Goal: Task Accomplishment & Management: Manage account settings

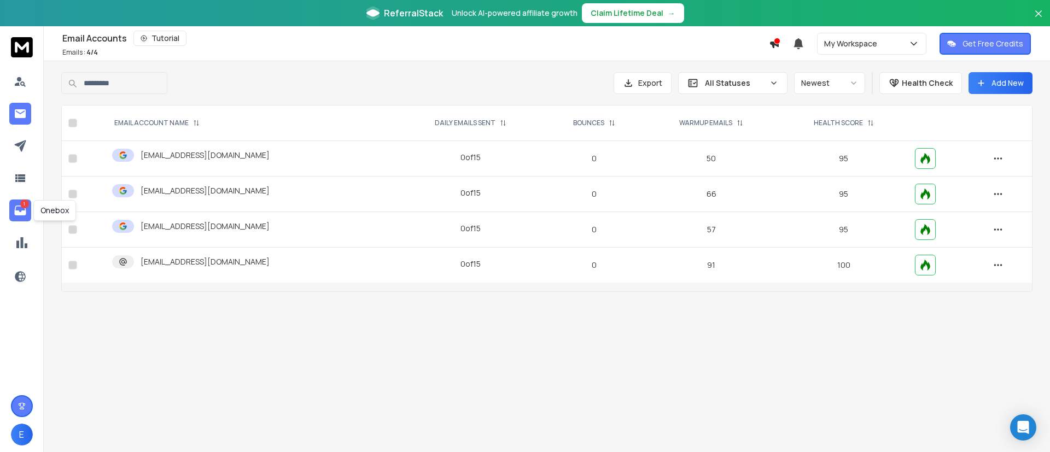
click at [15, 215] on icon at bounding box center [19, 211] width 11 height 10
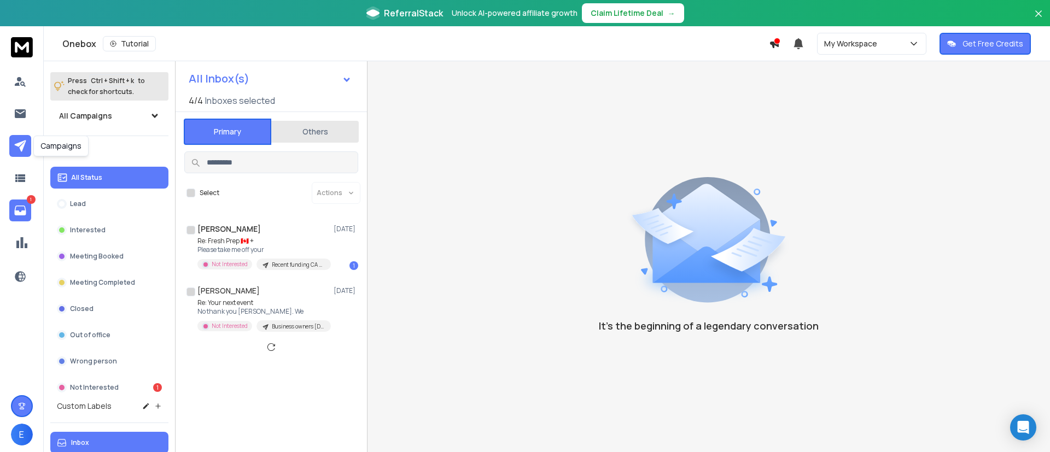
click at [19, 148] on icon at bounding box center [20, 145] width 13 height 13
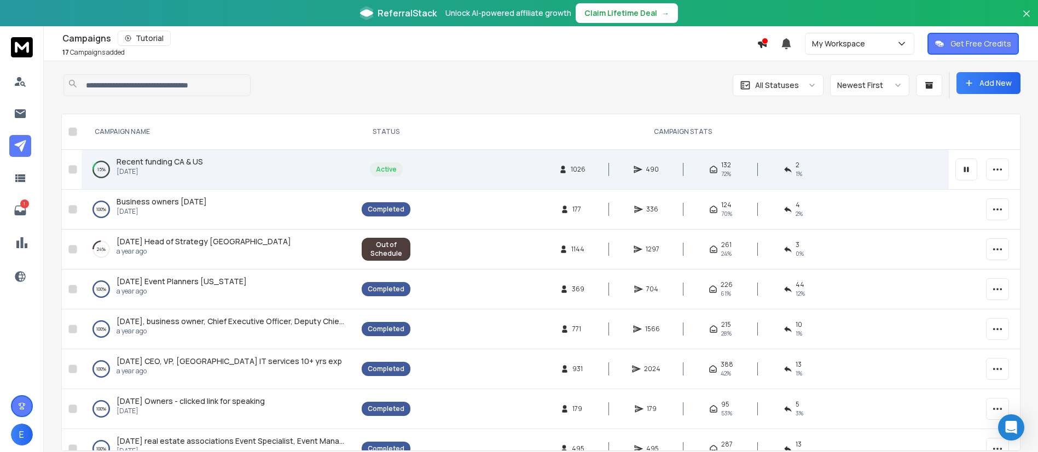
click at [180, 159] on span "Recent funding CA & US" at bounding box center [159, 161] width 86 height 10
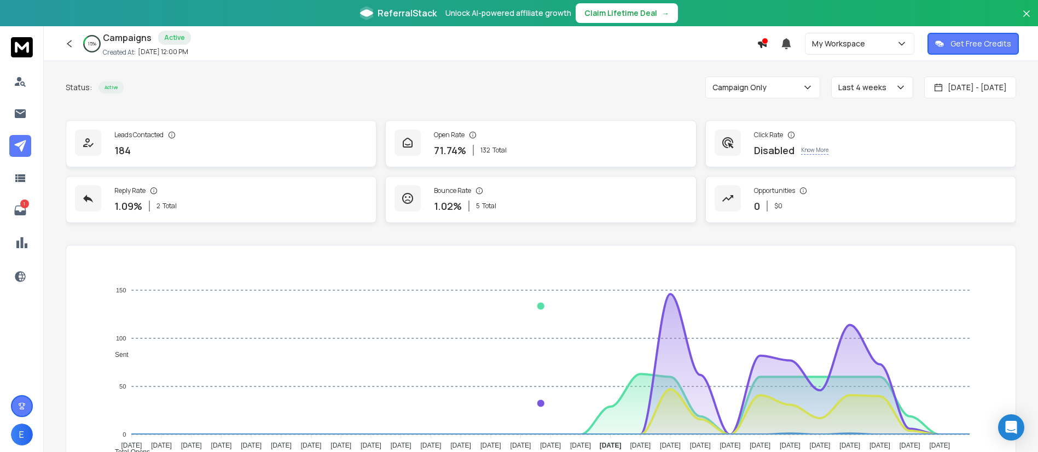
scroll to position [57, 0]
click at [144, 207] on div "1.09 % 2 Total" at bounding box center [145, 206] width 62 height 15
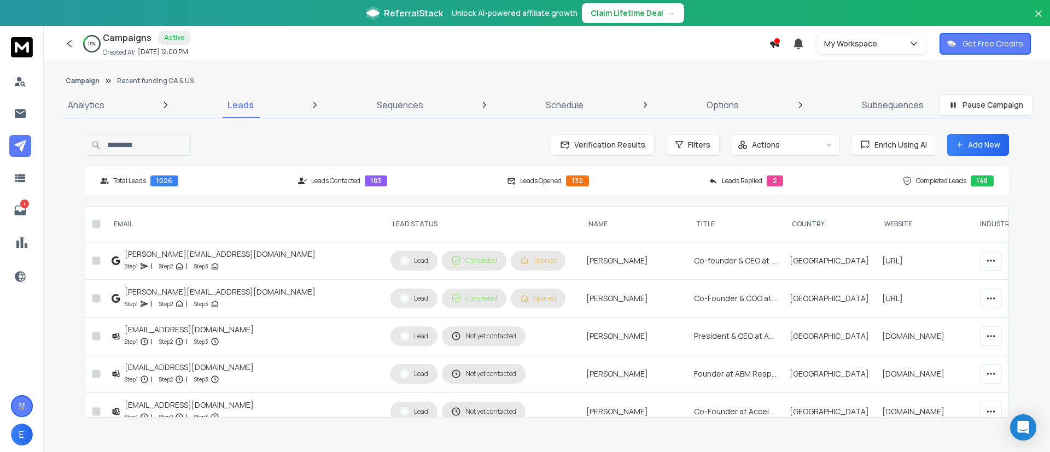
click at [772, 182] on div "2" at bounding box center [775, 181] width 16 height 11
click at [715, 184] on icon at bounding box center [713, 181] width 9 height 9
click at [695, 149] on span "Filters" at bounding box center [699, 144] width 22 height 11
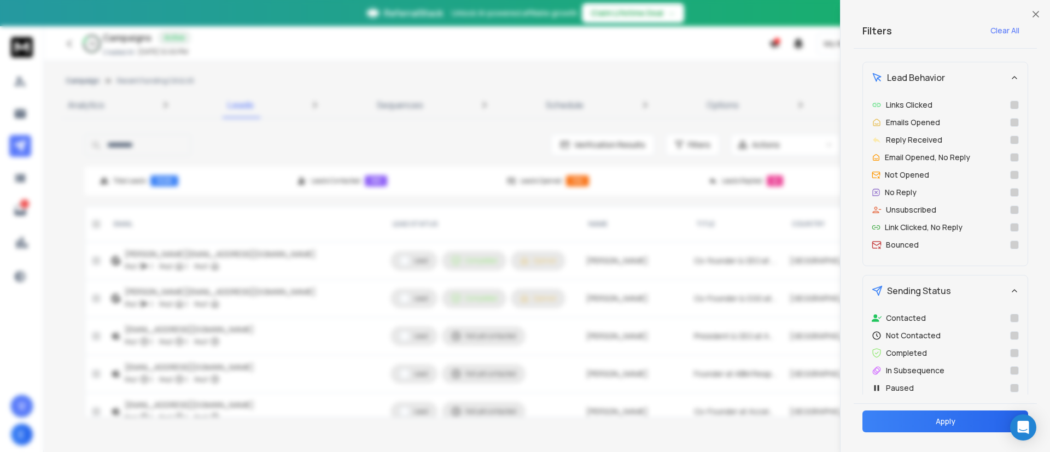
click at [1010, 138] on button "Reply Received" at bounding box center [1014, 140] width 9 height 9
click at [937, 424] on button "Apply" at bounding box center [946, 422] width 166 height 22
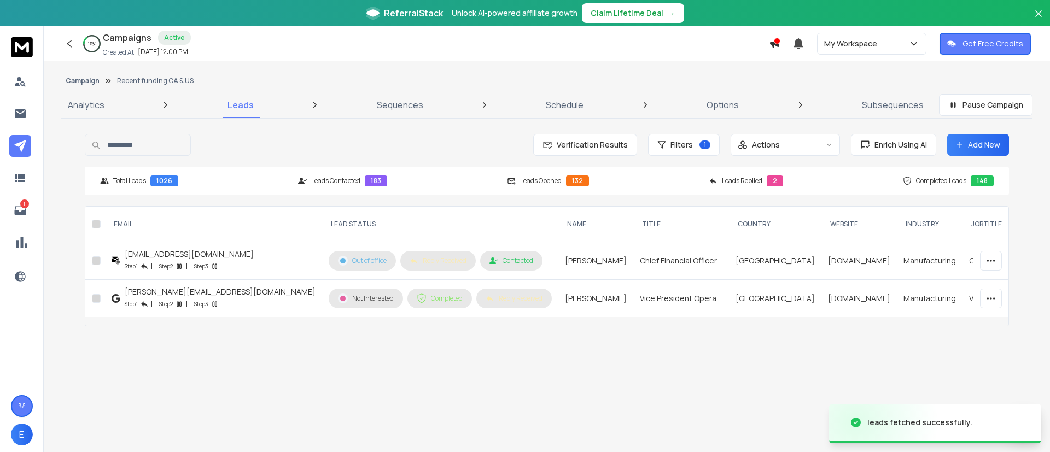
click at [176, 252] on div "[EMAIL_ADDRESS][DOMAIN_NAME]" at bounding box center [189, 254] width 129 height 11
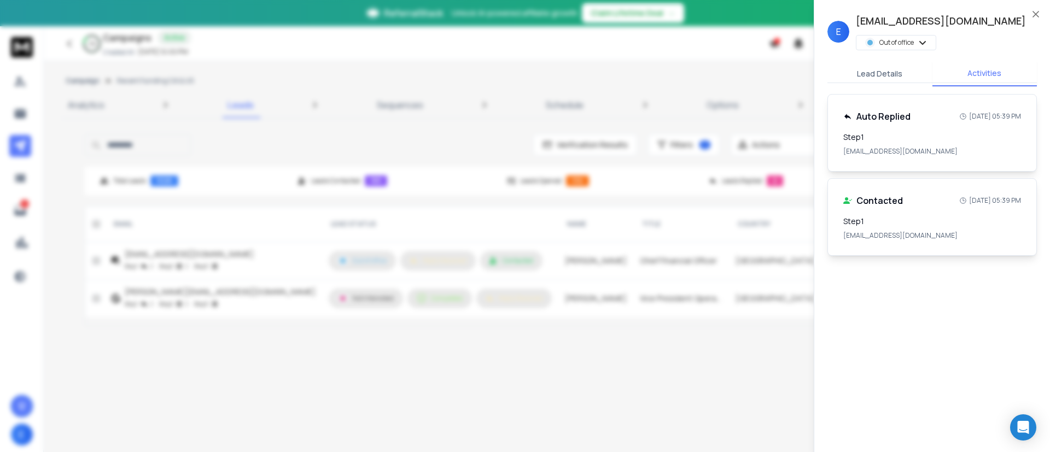
click at [977, 69] on button "Activities" at bounding box center [985, 73] width 105 height 25
click at [920, 134] on div "Step 1" at bounding box center [932, 137] width 178 height 11
click at [1041, 12] on div "Multi Select Table Sheet E [EMAIL_ADDRESS][DOMAIN_NAME] Out of office Lead Deta…" at bounding box center [932, 226] width 236 height 452
click at [1038, 15] on icon "button" at bounding box center [1035, 13] width 5 height 5
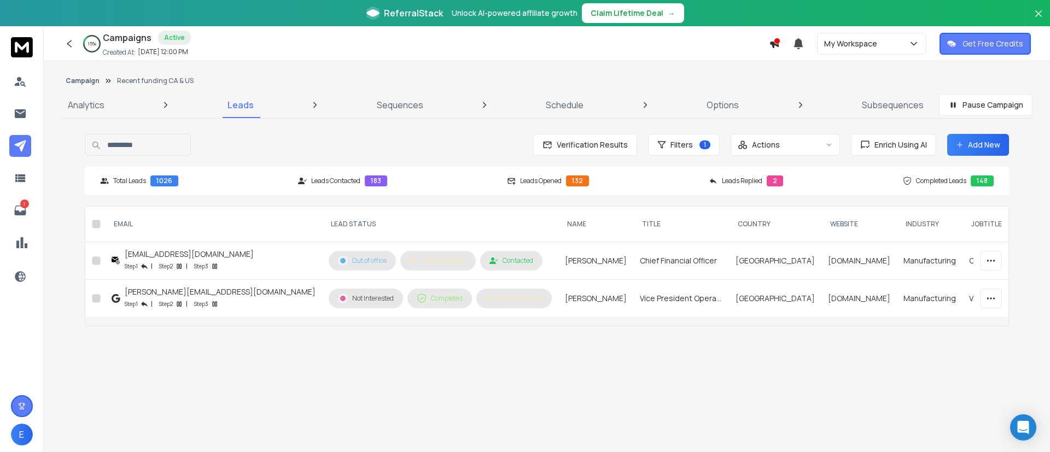
click at [206, 298] on div "[PERSON_NAME][EMAIL_ADDRESS][DOMAIN_NAME]" at bounding box center [220, 292] width 191 height 11
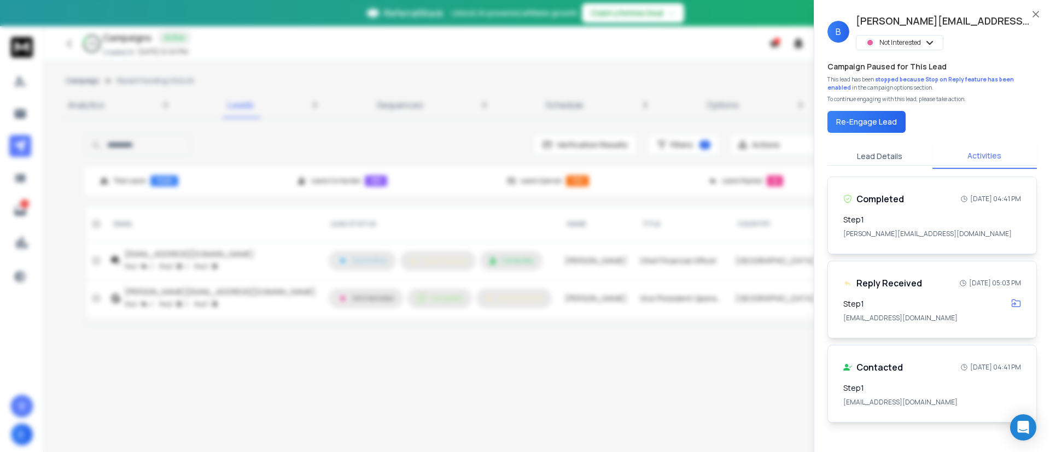
click at [984, 149] on button "Activities" at bounding box center [985, 156] width 105 height 25
click at [1034, 12] on icon "button" at bounding box center [1035, 13] width 5 height 5
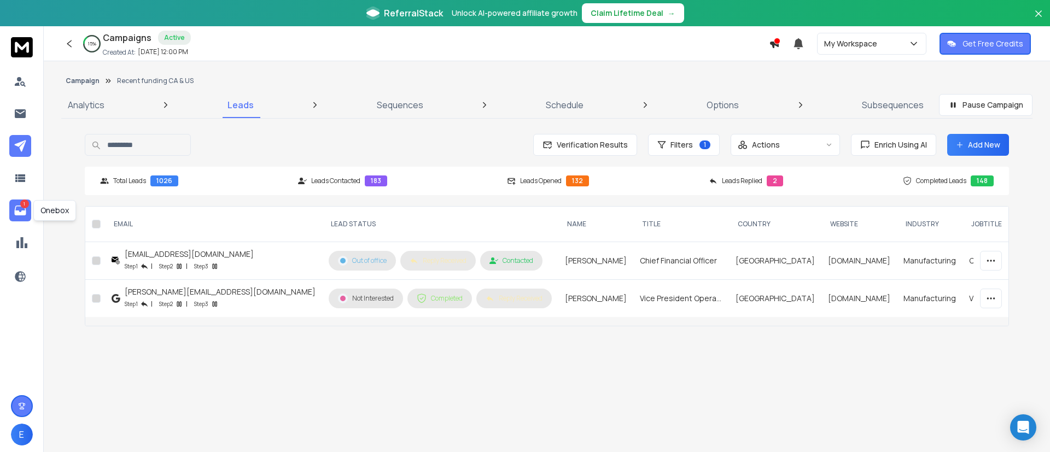
click at [24, 207] on p "1" at bounding box center [24, 204] width 9 height 9
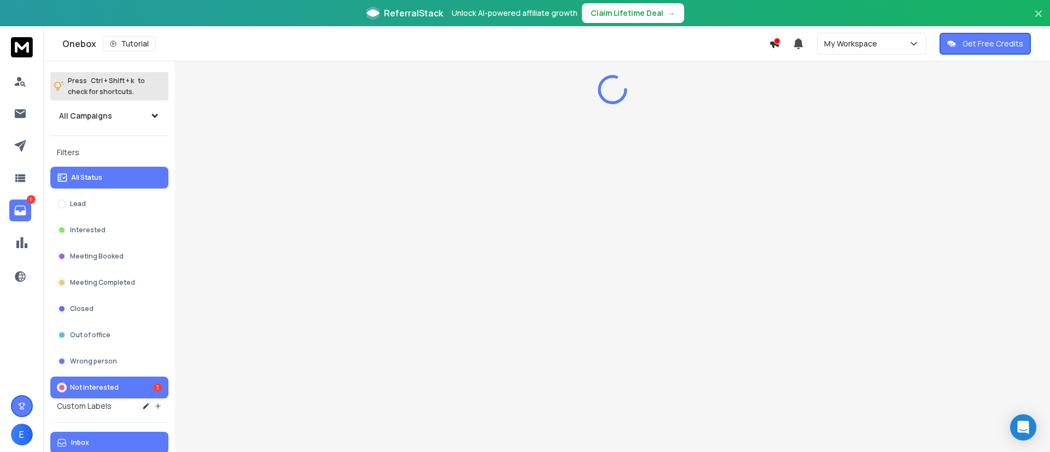
click at [93, 384] on p "Not Interested" at bounding box center [94, 387] width 49 height 9
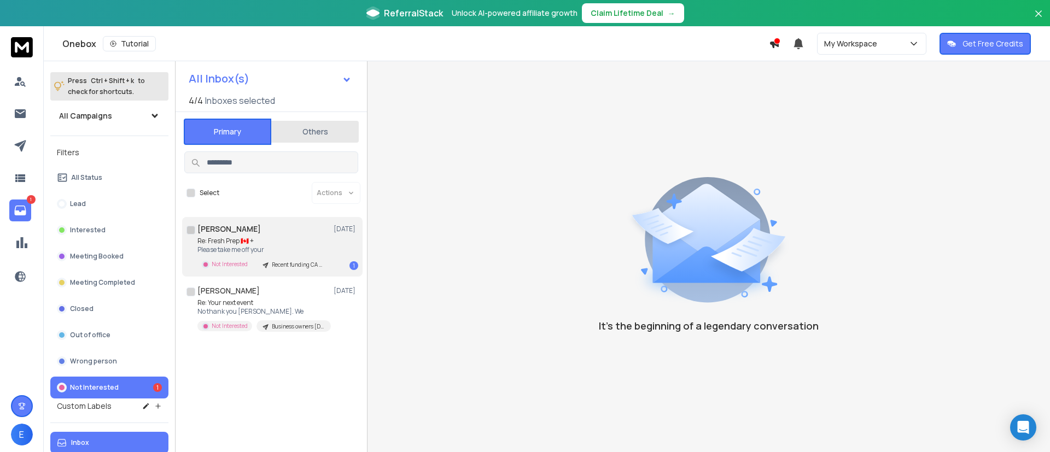
click at [293, 234] on div "[PERSON_NAME] [DATE]" at bounding box center [277, 229] width 161 height 11
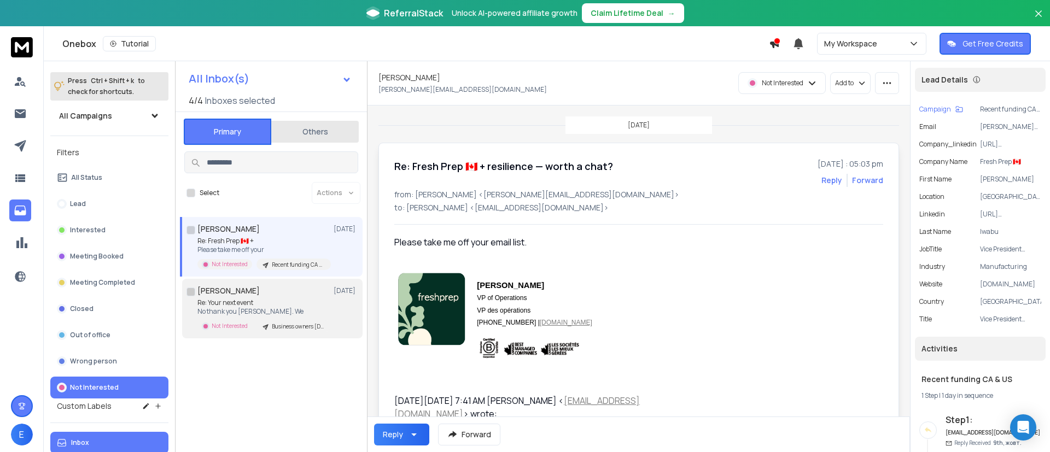
click at [292, 299] on p "Re: Your next event" at bounding box center [262, 303] width 131 height 9
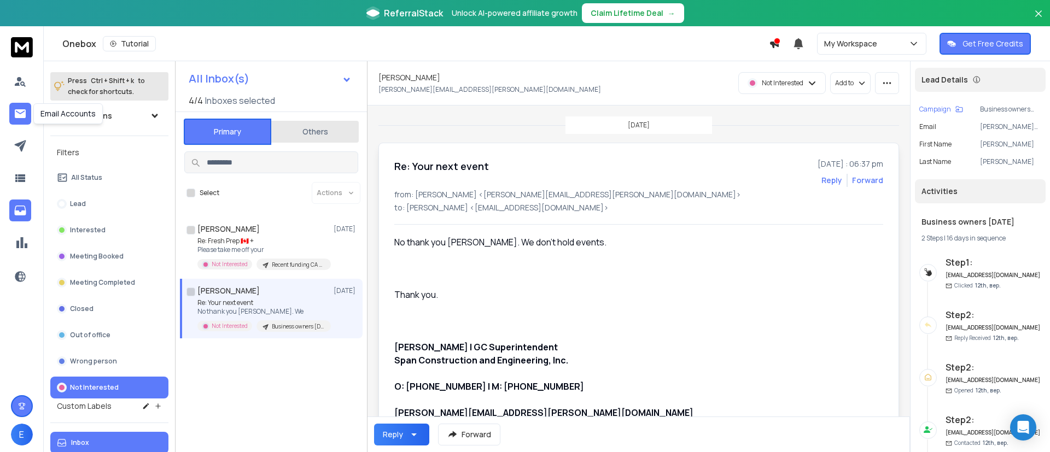
click at [21, 110] on icon at bounding box center [20, 113] width 11 height 9
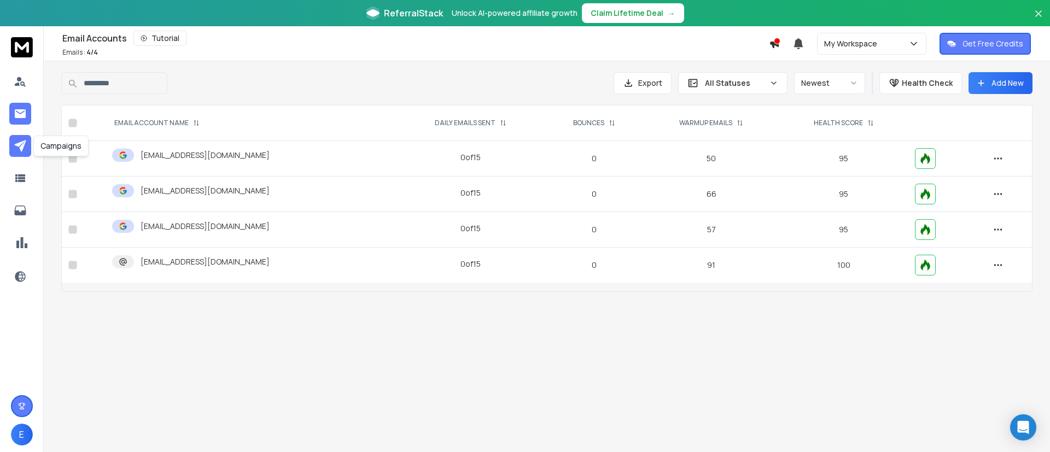
click at [15, 146] on icon at bounding box center [20, 145] width 13 height 13
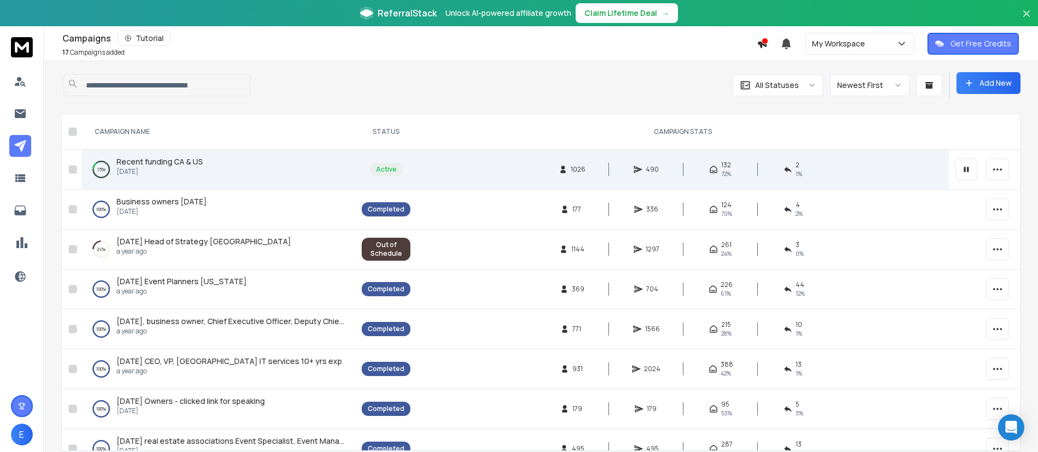
click at [161, 165] on span "Recent funding CA & US" at bounding box center [159, 161] width 86 height 10
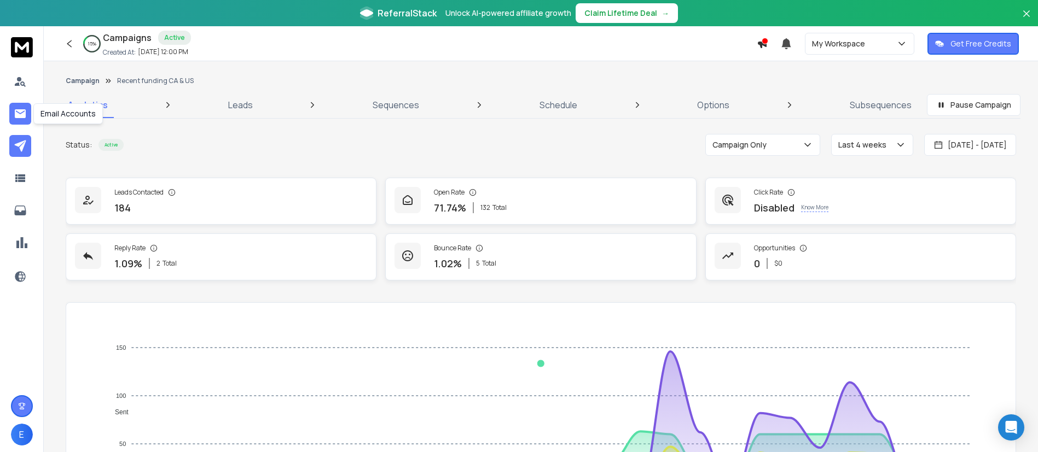
click at [24, 116] on icon at bounding box center [20, 113] width 11 height 9
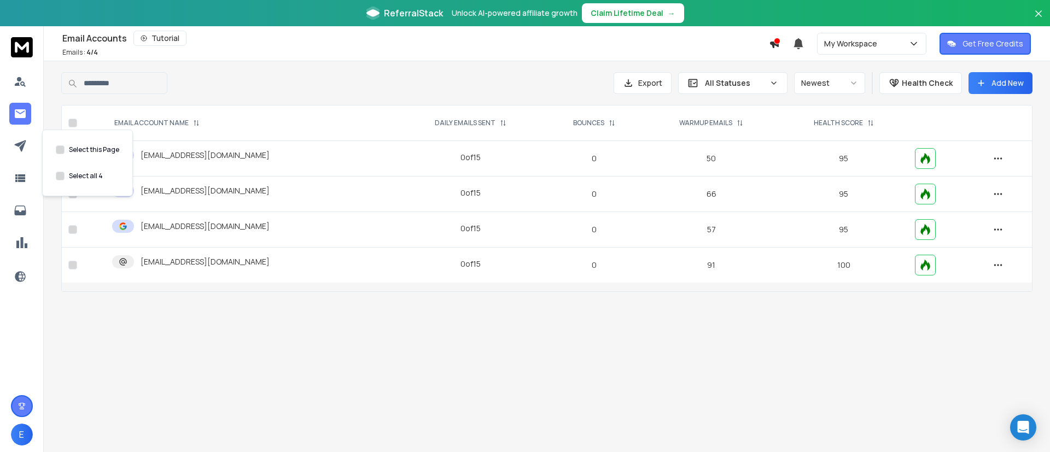
click at [75, 119] on button "Select this Page" at bounding box center [72, 123] width 9 height 9
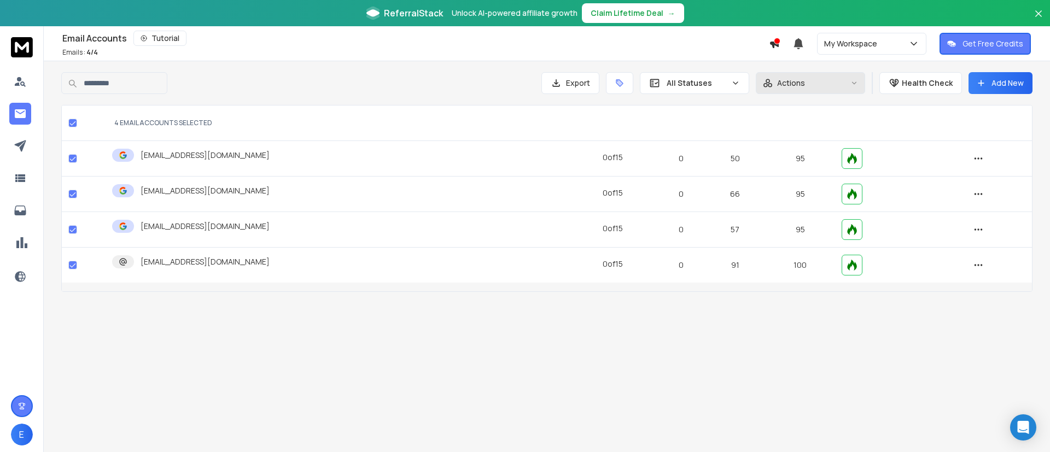
click at [825, 81] on div "Actions" at bounding box center [804, 83] width 83 height 11
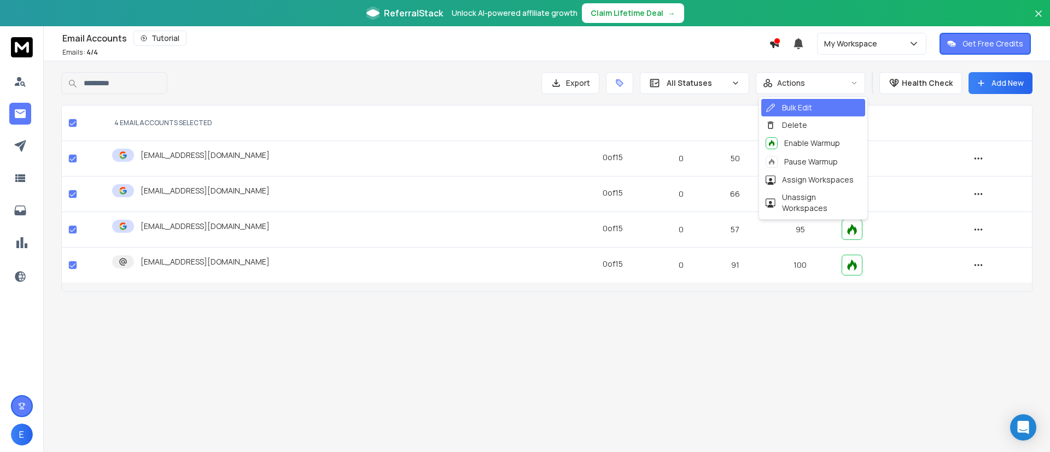
click at [826, 107] on div "Bulk Edit" at bounding box center [813, 108] width 104 height 18
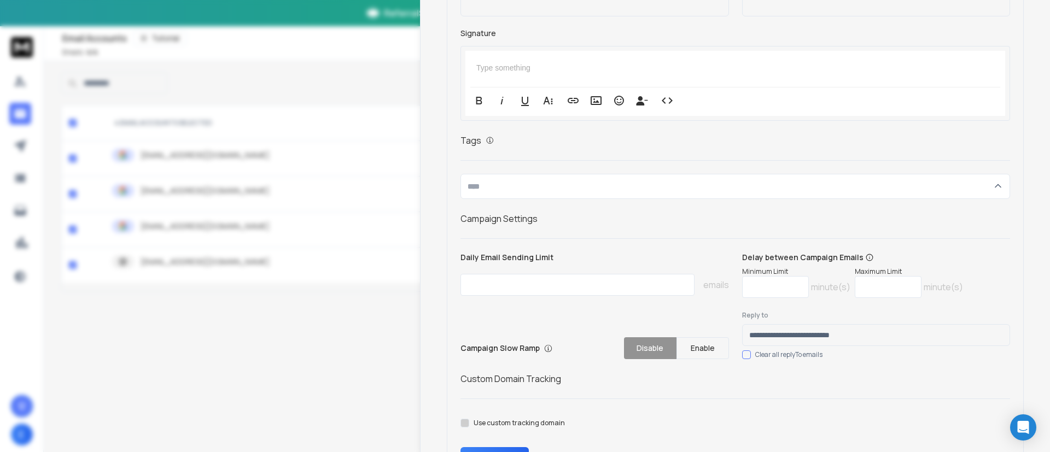
scroll to position [194, 0]
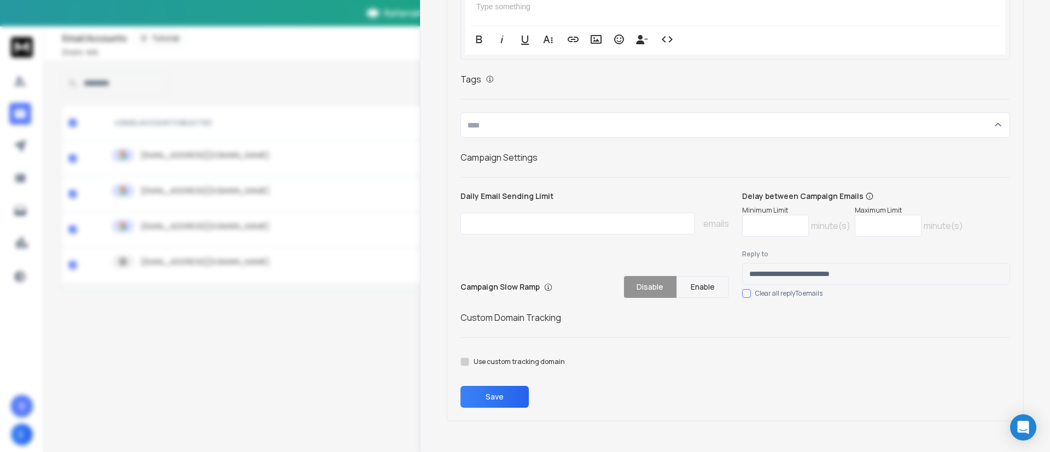
click at [611, 223] on input "number" at bounding box center [578, 224] width 234 height 22
type input "**"
click at [766, 224] on input "number" at bounding box center [775, 226] width 67 height 22
click at [896, 225] on input "number" at bounding box center [888, 226] width 67 height 22
type input "*"
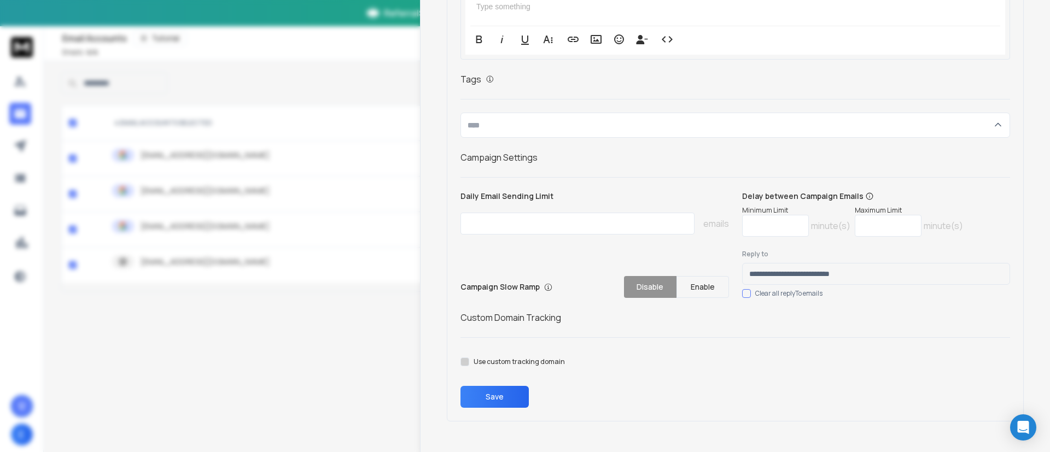
type input "**"
click at [828, 383] on form "First Name Last Name Signature Type something Clear Formatting Font Family Aria…" at bounding box center [736, 162] width 550 height 491
click at [465, 363] on button "Reply to" at bounding box center [465, 362] width 9 height 9
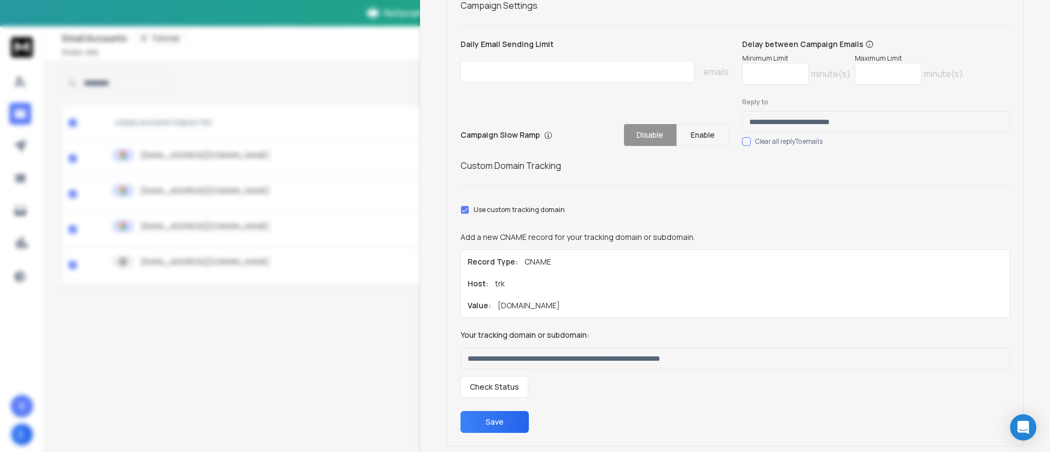
scroll to position [371, 0]
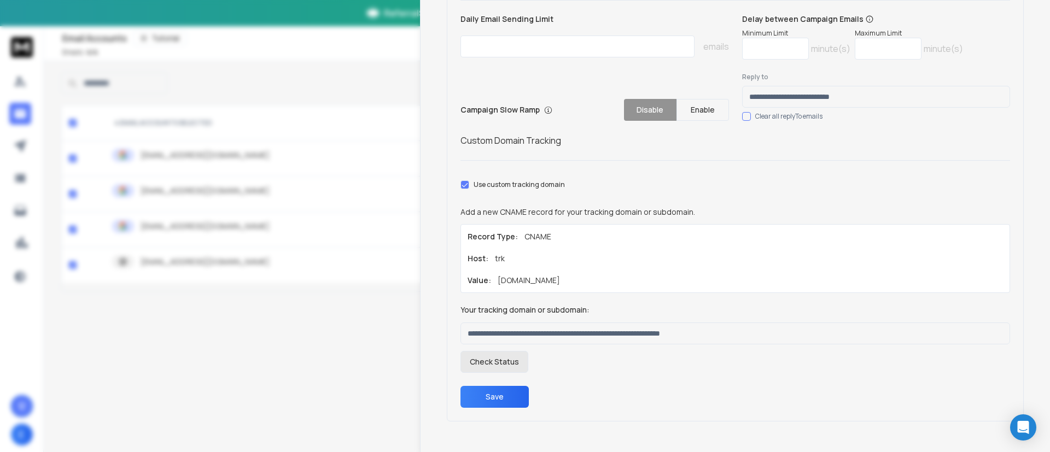
click at [494, 360] on button "Check Status" at bounding box center [495, 362] width 68 height 22
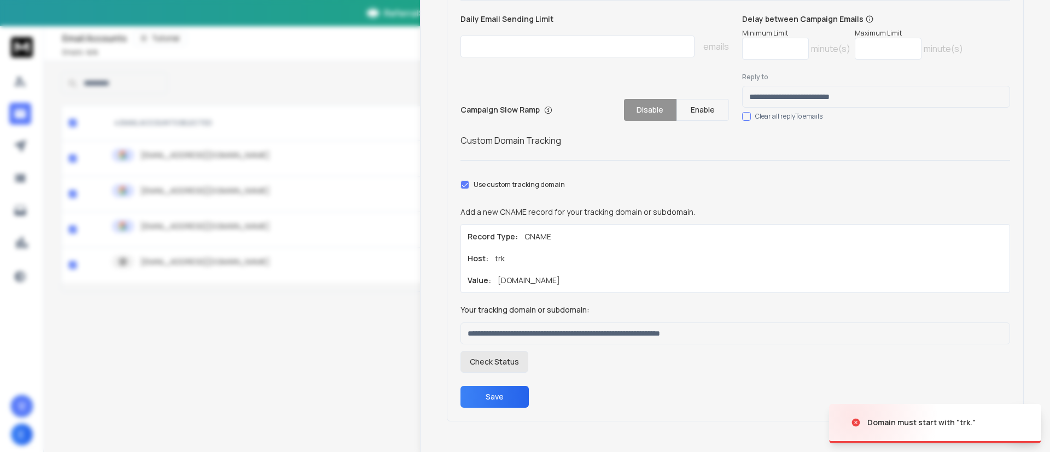
click at [512, 362] on button "Check Status" at bounding box center [495, 362] width 68 height 22
click at [465, 183] on button "Reply to" at bounding box center [465, 184] width 9 height 9
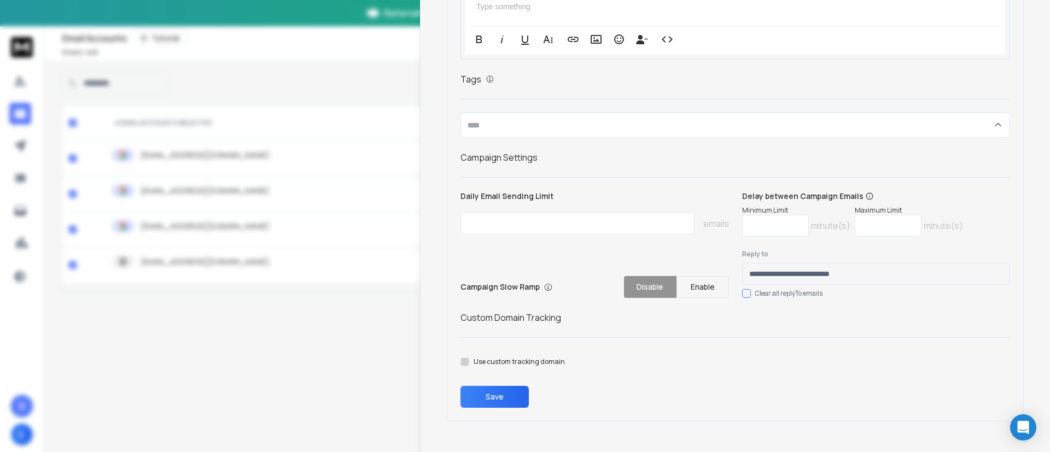
click at [494, 402] on button "Save" at bounding box center [495, 397] width 68 height 22
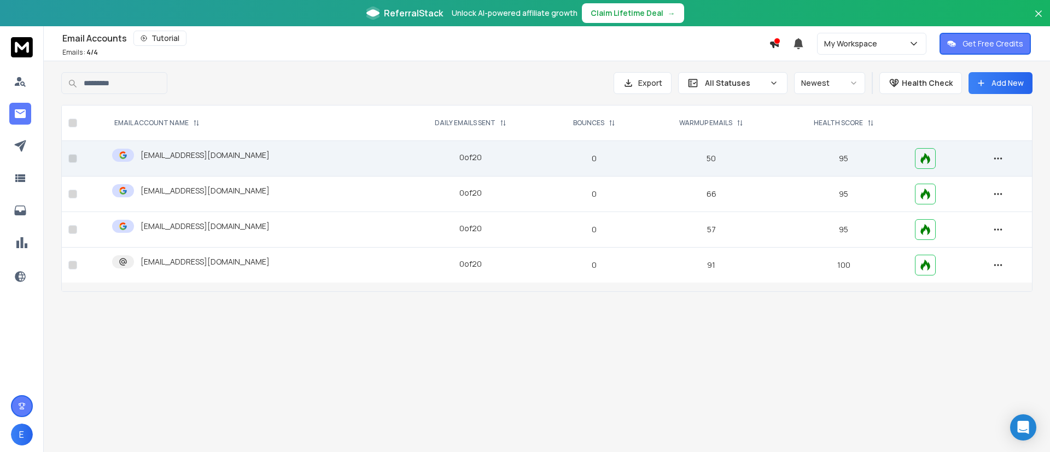
click at [224, 160] on p "[EMAIL_ADDRESS][DOMAIN_NAME]" at bounding box center [205, 155] width 129 height 11
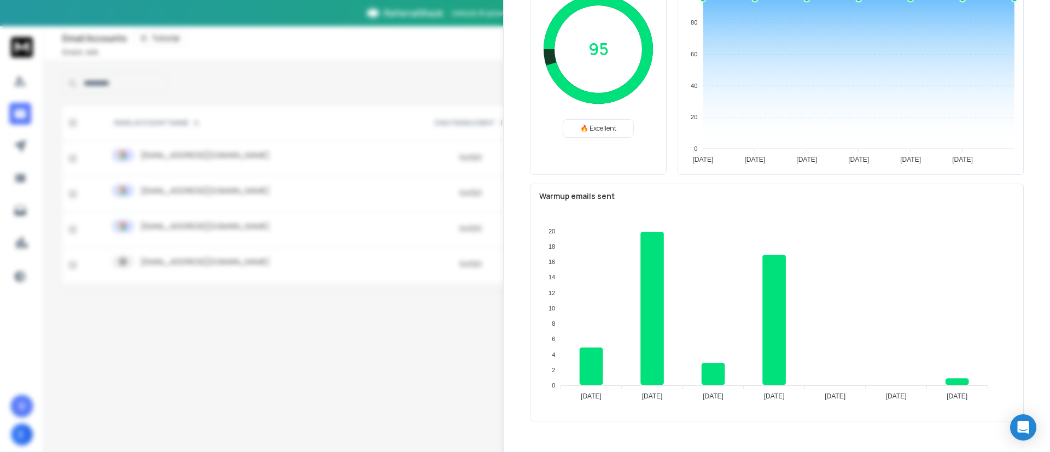
scroll to position [0, 0]
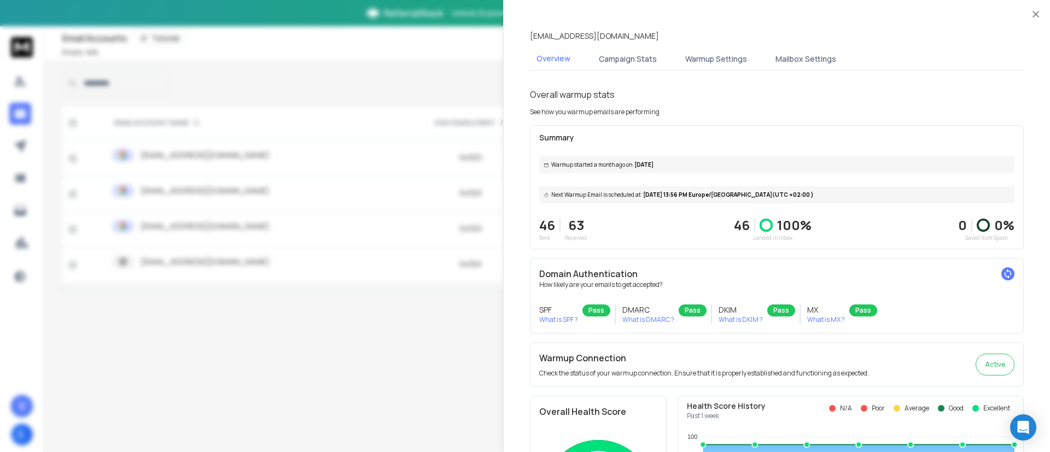
click at [814, 48] on button "Mailbox Settings" at bounding box center [806, 59] width 74 height 24
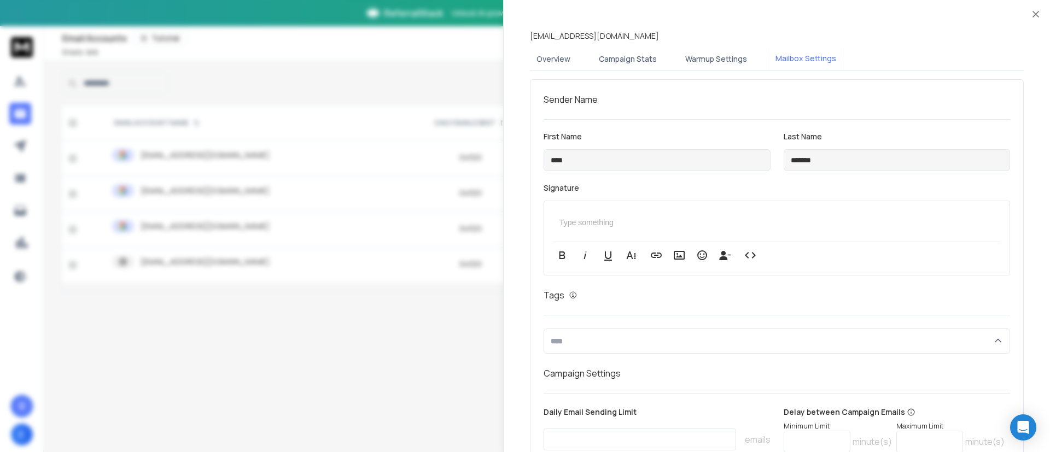
scroll to position [203, 0]
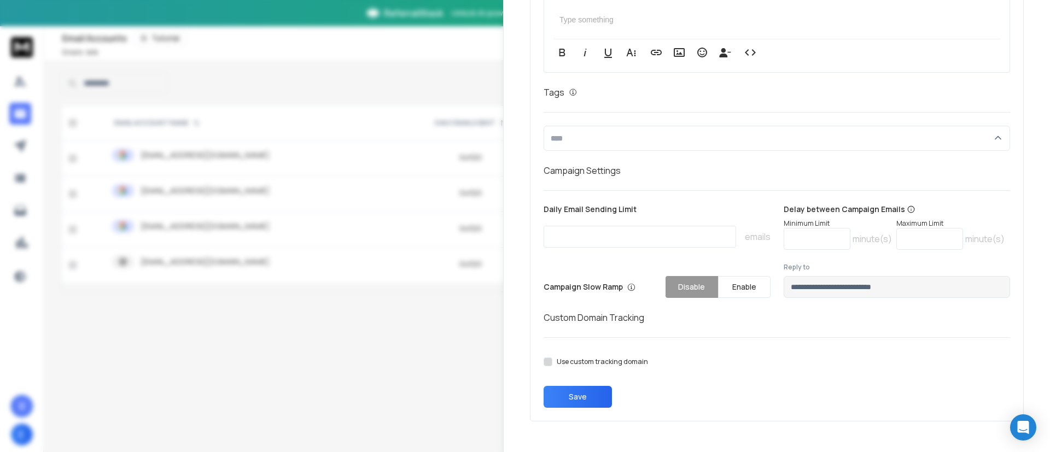
click at [549, 362] on button "Reply to" at bounding box center [548, 362] width 9 height 9
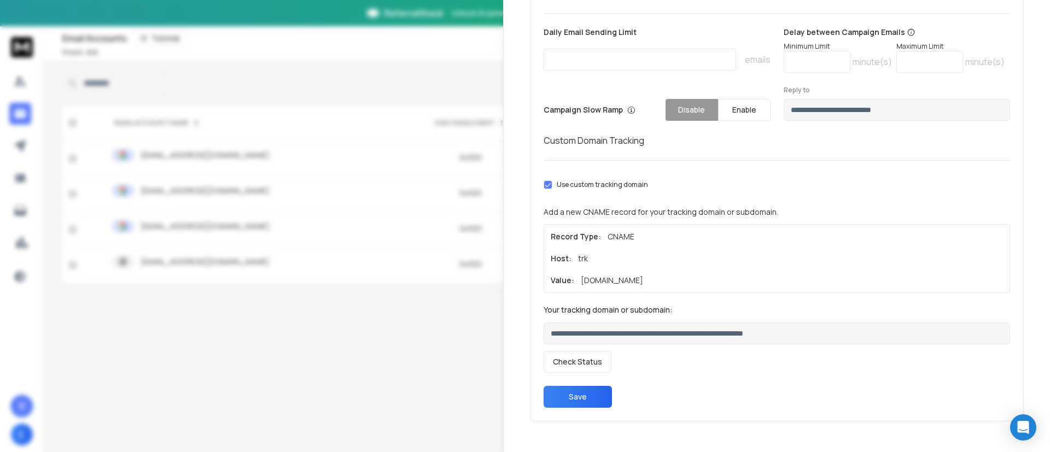
click at [587, 411] on div "Sender Name First Name **** Last Name ******* Signature Type something Clear Fo…" at bounding box center [777, 60] width 494 height 723
click at [586, 356] on button "Check Status" at bounding box center [578, 362] width 68 height 22
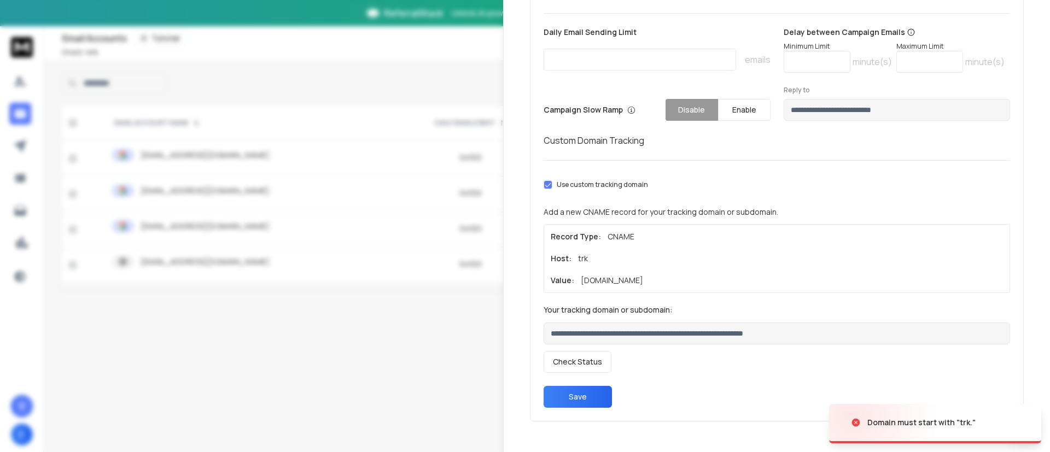
click at [594, 395] on button "Save" at bounding box center [578, 397] width 68 height 22
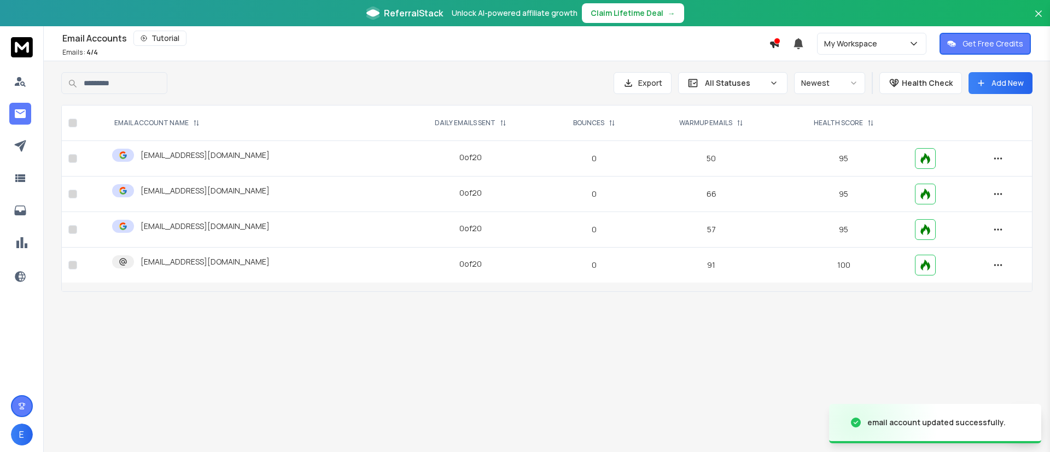
scroll to position [0, 0]
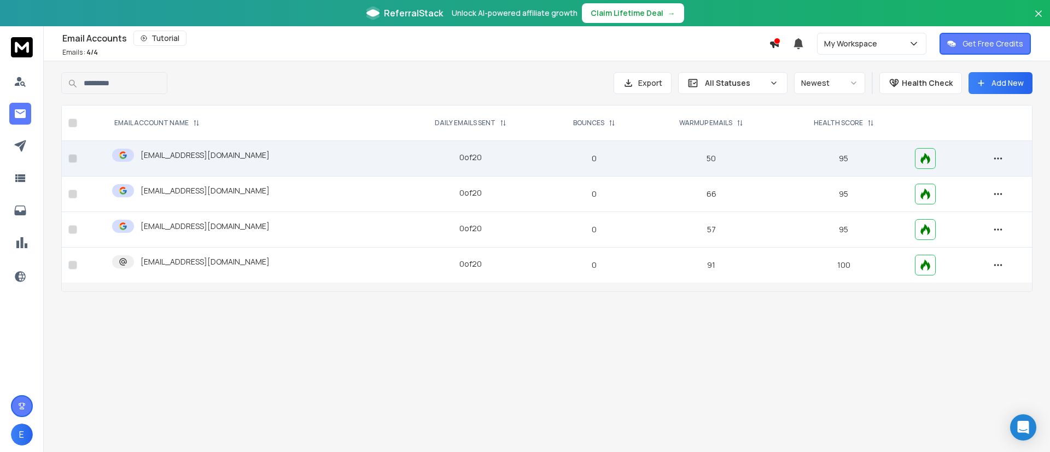
click at [661, 167] on td "50" at bounding box center [712, 159] width 136 height 36
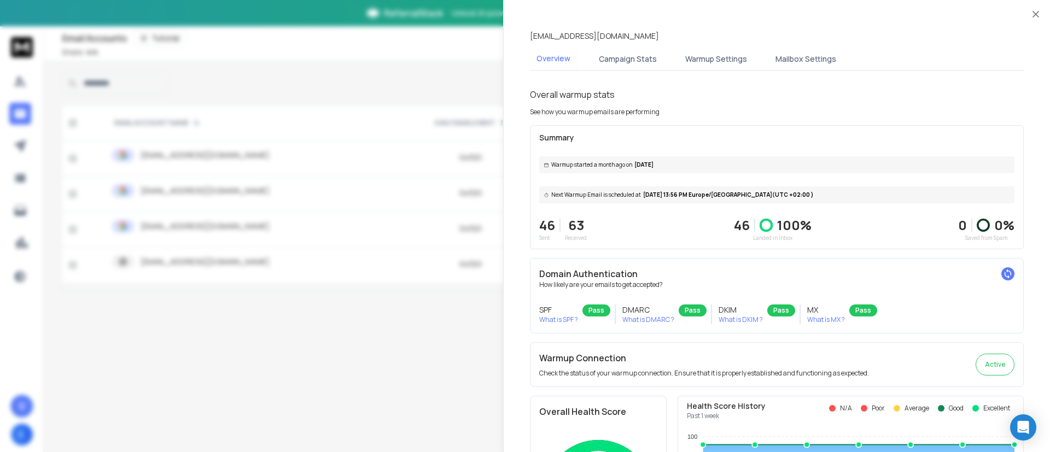
click at [819, 49] on button "Mailbox Settings" at bounding box center [806, 59] width 74 height 24
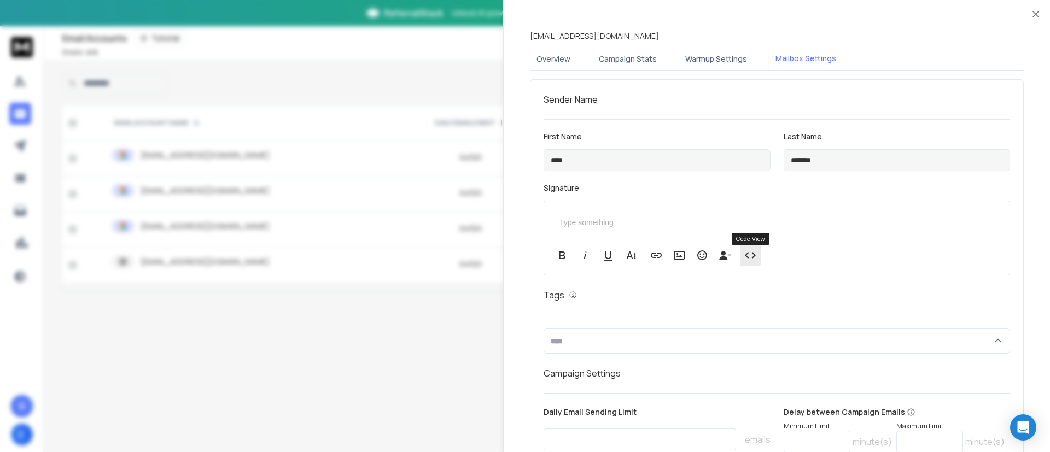
scroll to position [203, 0]
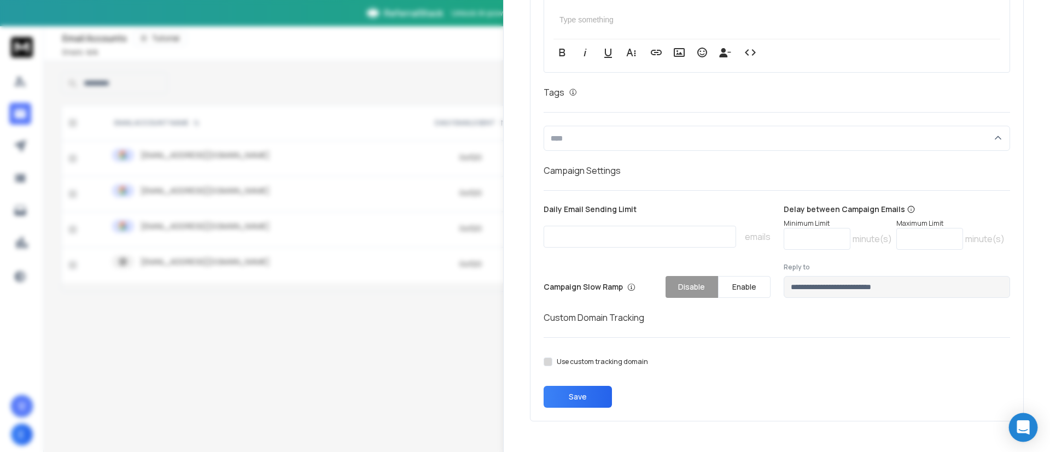
click at [1017, 432] on div "Open Intercom Messenger" at bounding box center [1023, 427] width 29 height 29
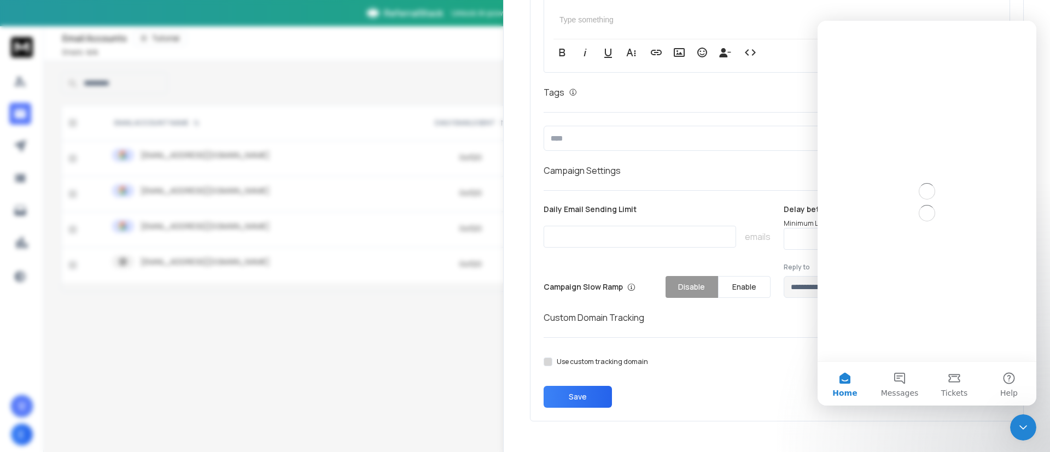
scroll to position [0, 0]
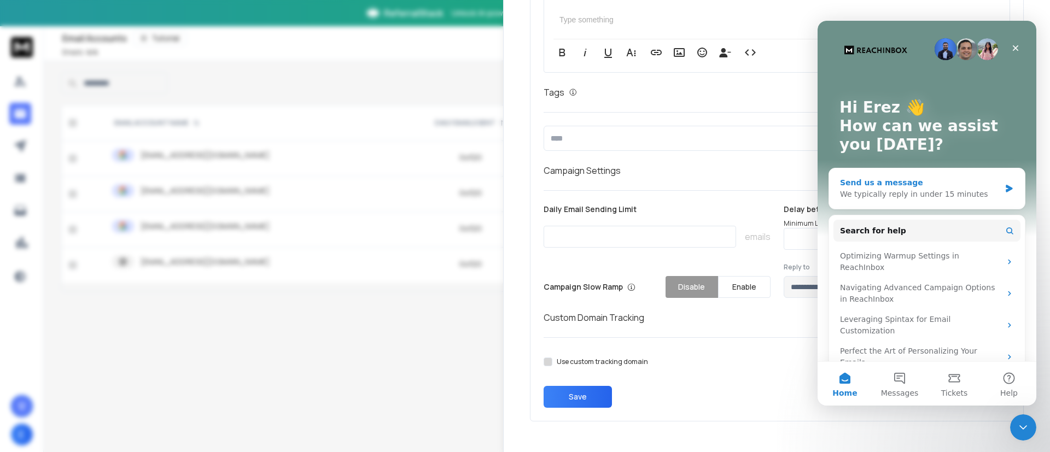
click at [961, 189] on div "We typically reply in under 15 minutes" at bounding box center [920, 194] width 160 height 11
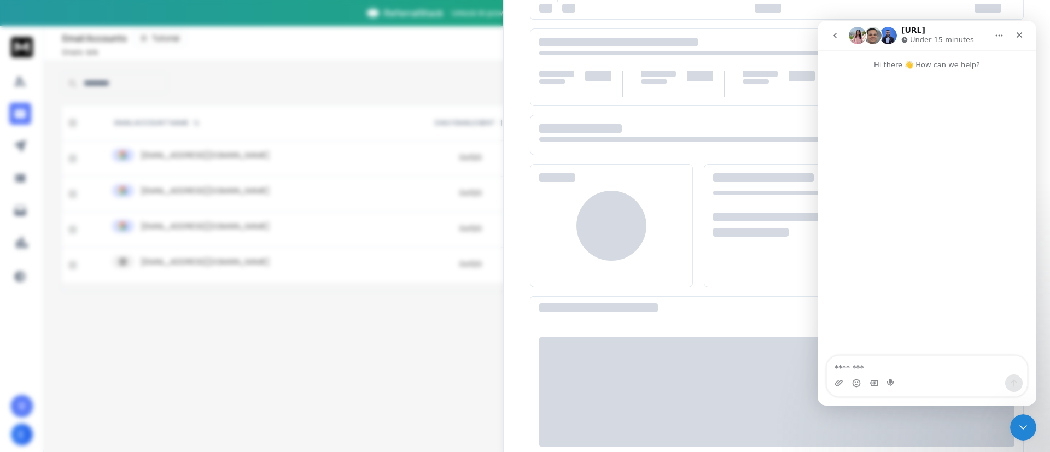
scroll to position [116, 0]
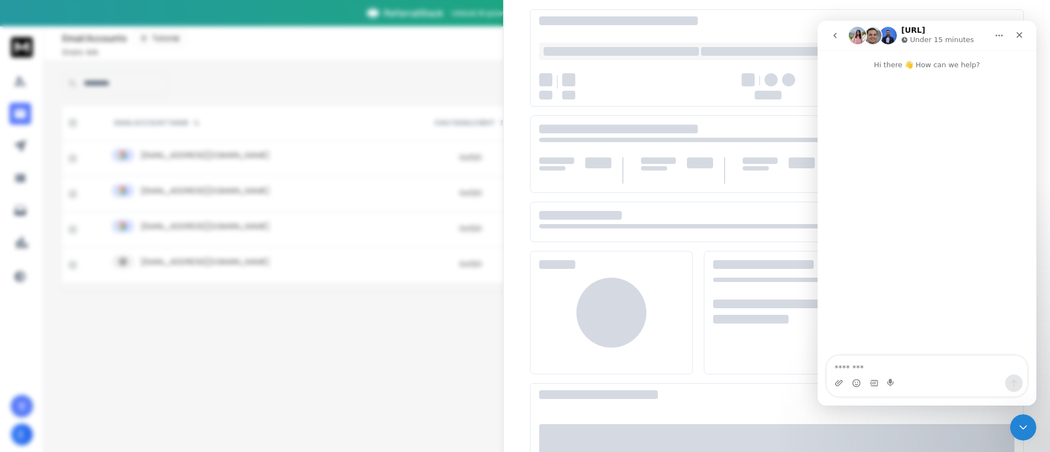
click at [417, 287] on div at bounding box center [525, 226] width 1050 height 452
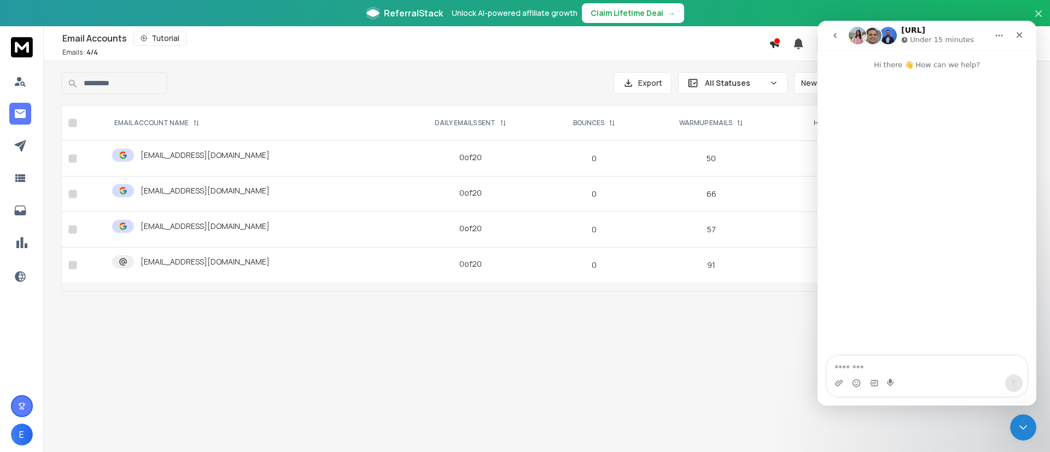
click at [712, 378] on div "ReferralStack Unlock AI-powered affiliate growth Lifetime Deals available! Clai…" at bounding box center [525, 226] width 1050 height 452
click at [1007, 436] on div "ReferralStack Unlock AI-powered affiliate growth Lifetime Deals available! Clai…" at bounding box center [525, 226] width 1050 height 452
click at [1029, 428] on div "Close Intercom Messenger" at bounding box center [1022, 426] width 26 height 26
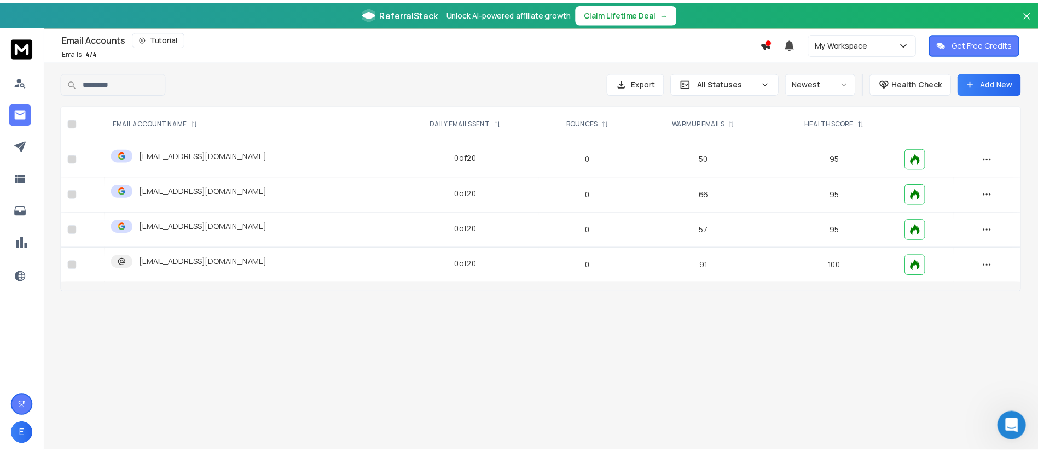
scroll to position [0, 0]
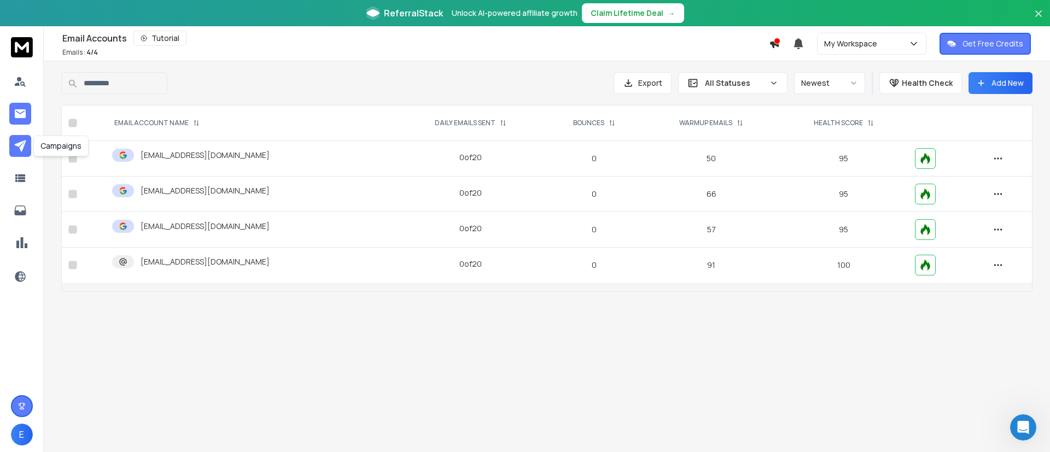
click at [15, 147] on icon at bounding box center [20, 145] width 13 height 13
